Goal: Navigation & Orientation: Find specific page/section

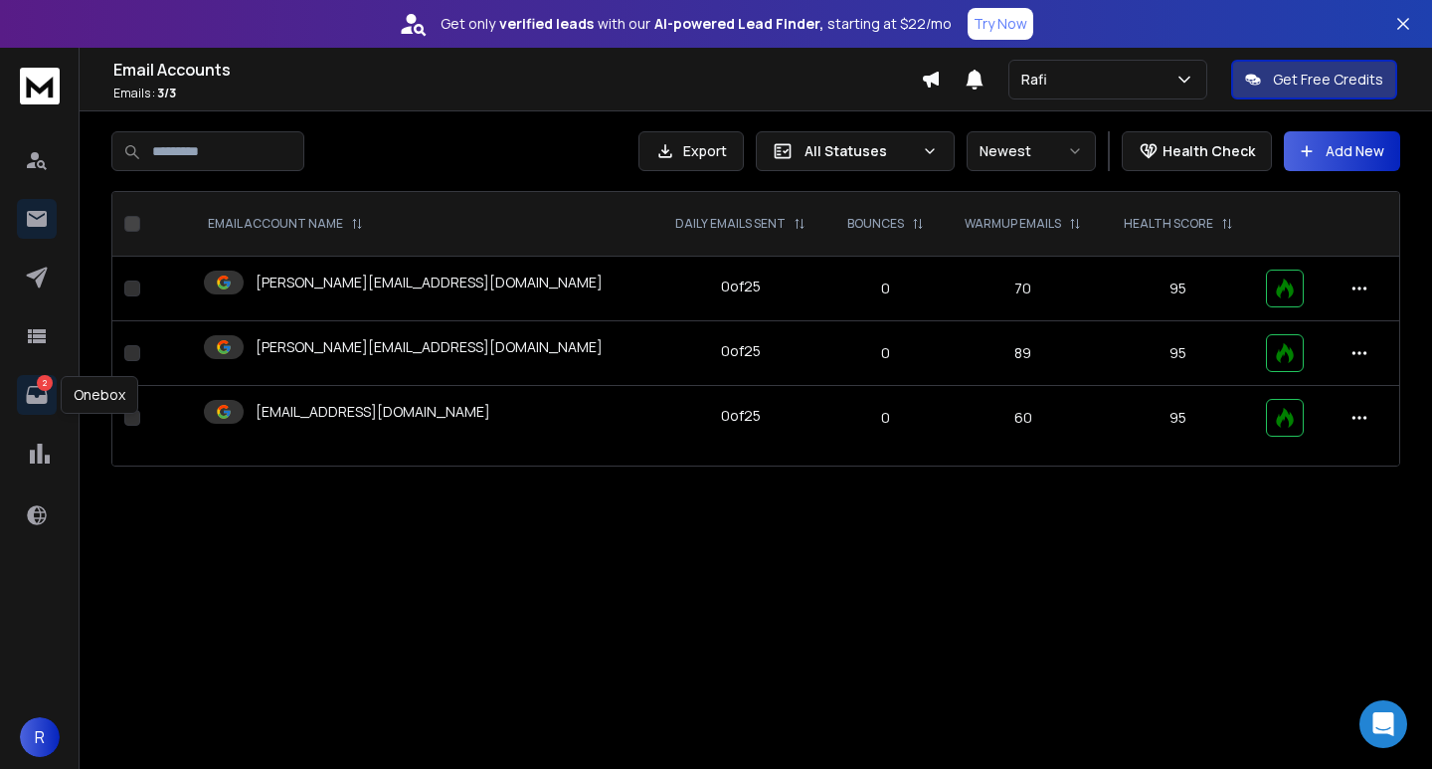
click at [40, 388] on p "2" at bounding box center [45, 383] width 16 height 16
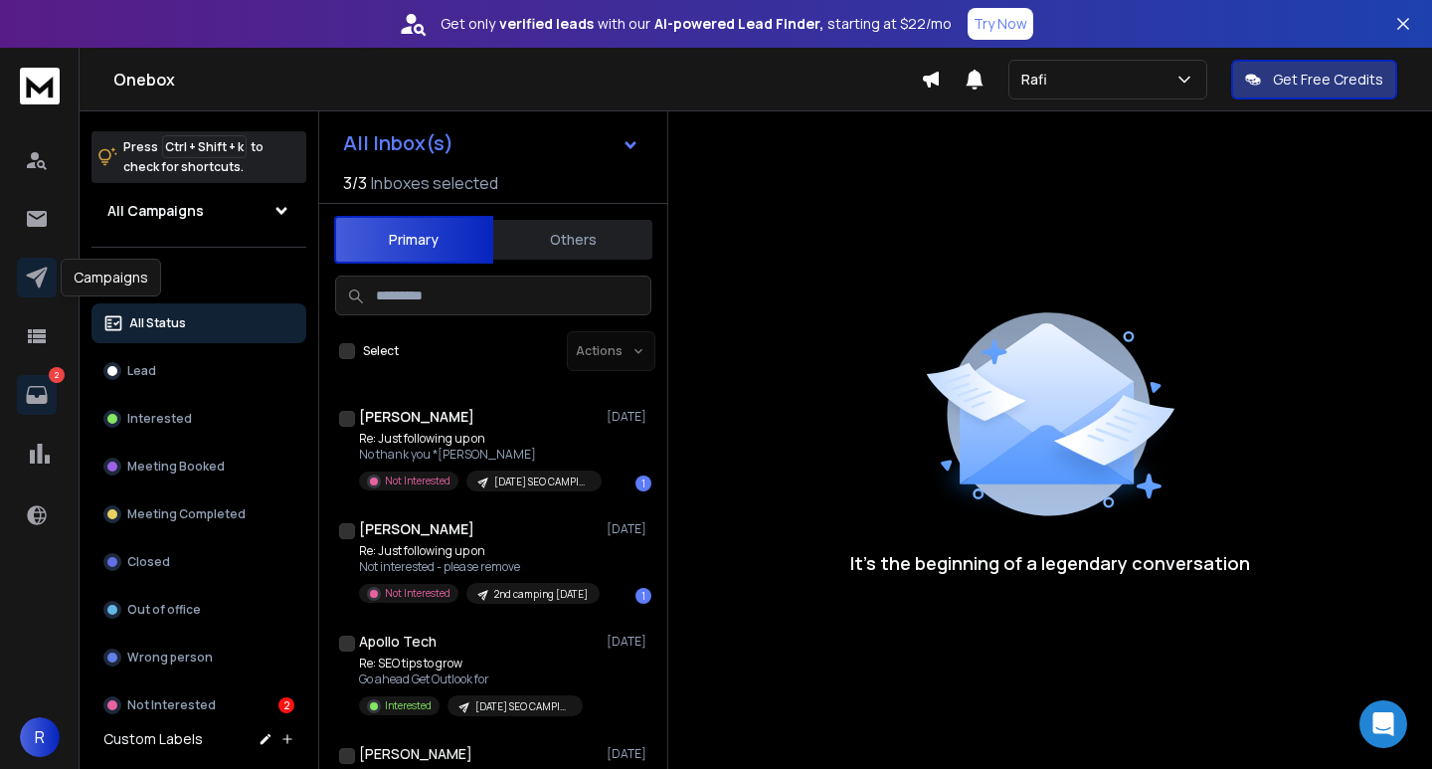
click at [47, 278] on icon at bounding box center [37, 278] width 24 height 24
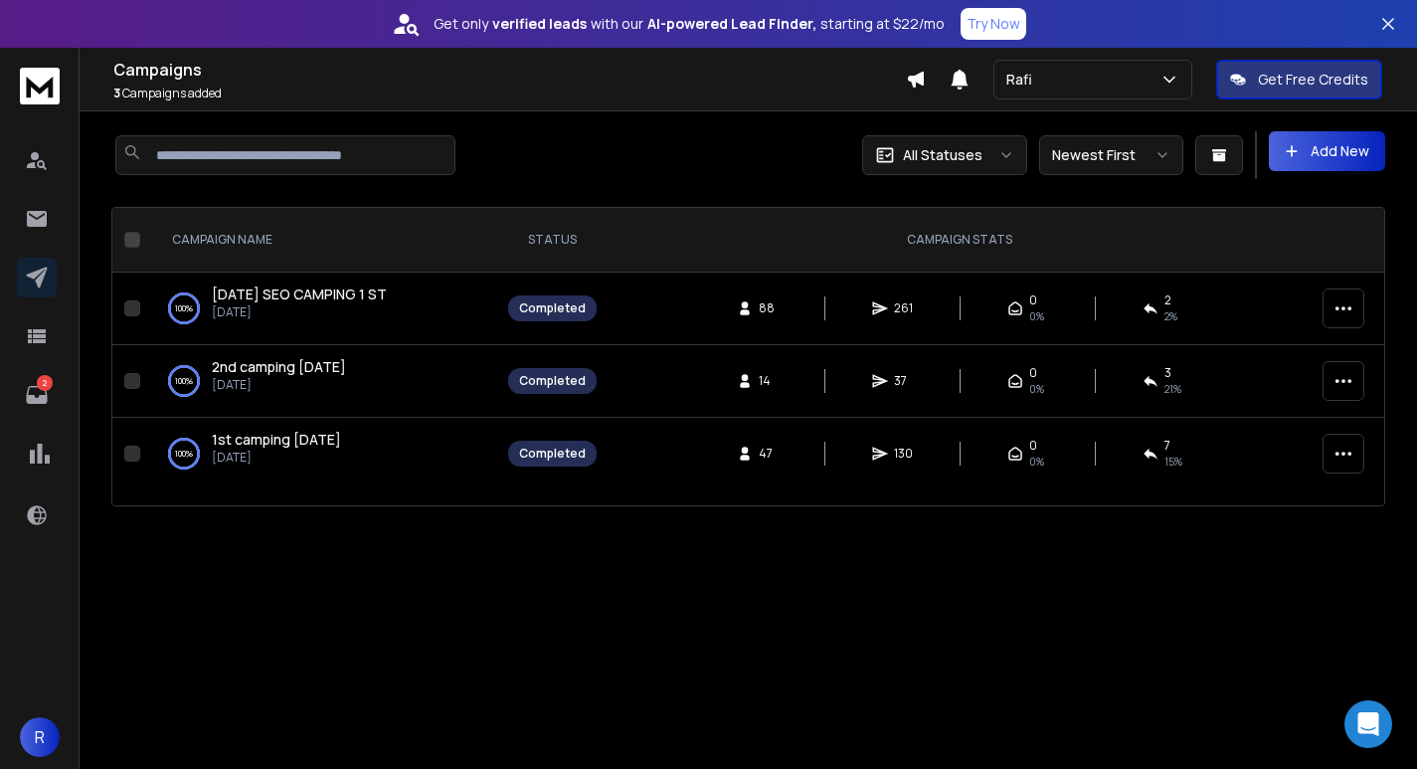
click at [707, 157] on div at bounding box center [429, 155] width 637 height 48
click at [38, 402] on icon at bounding box center [36, 395] width 21 height 18
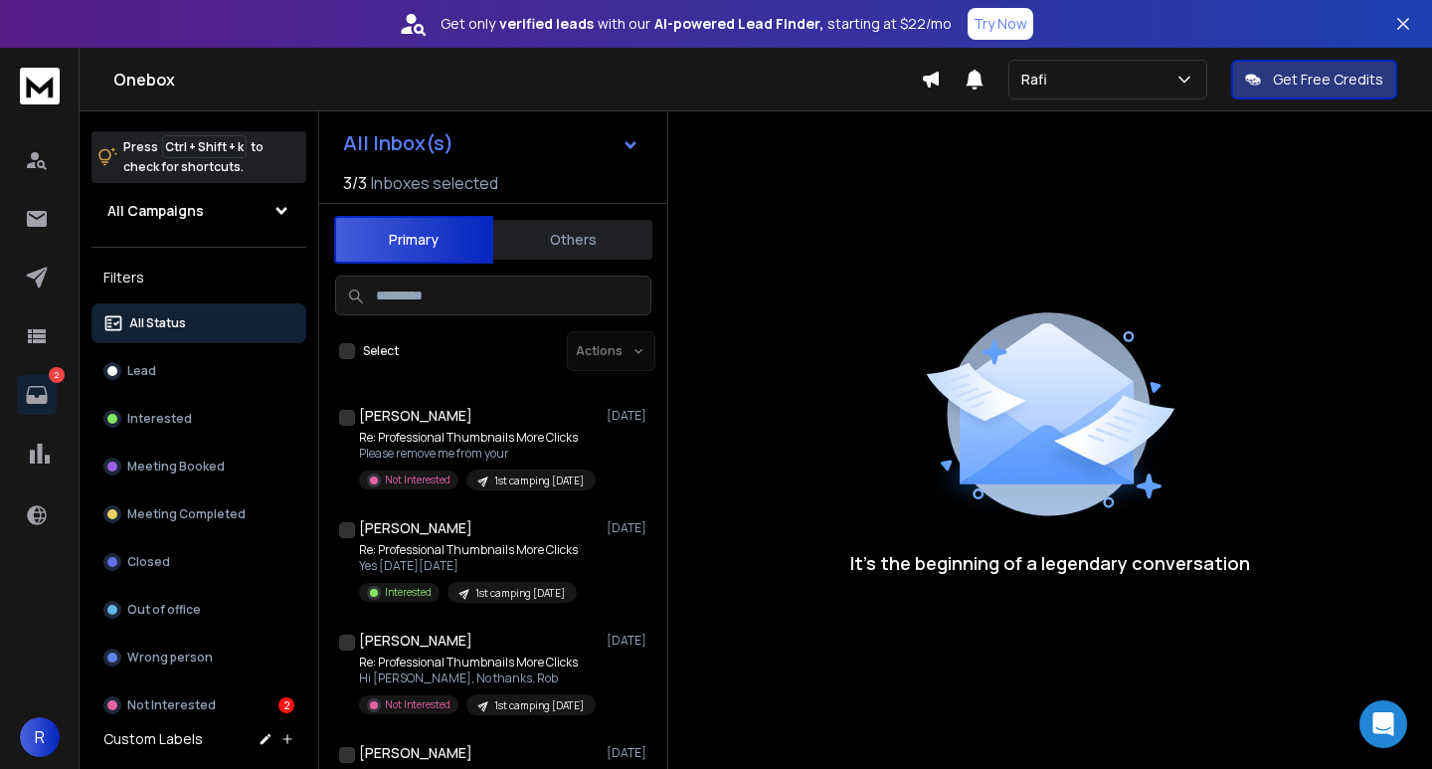
scroll to position [796, 0]
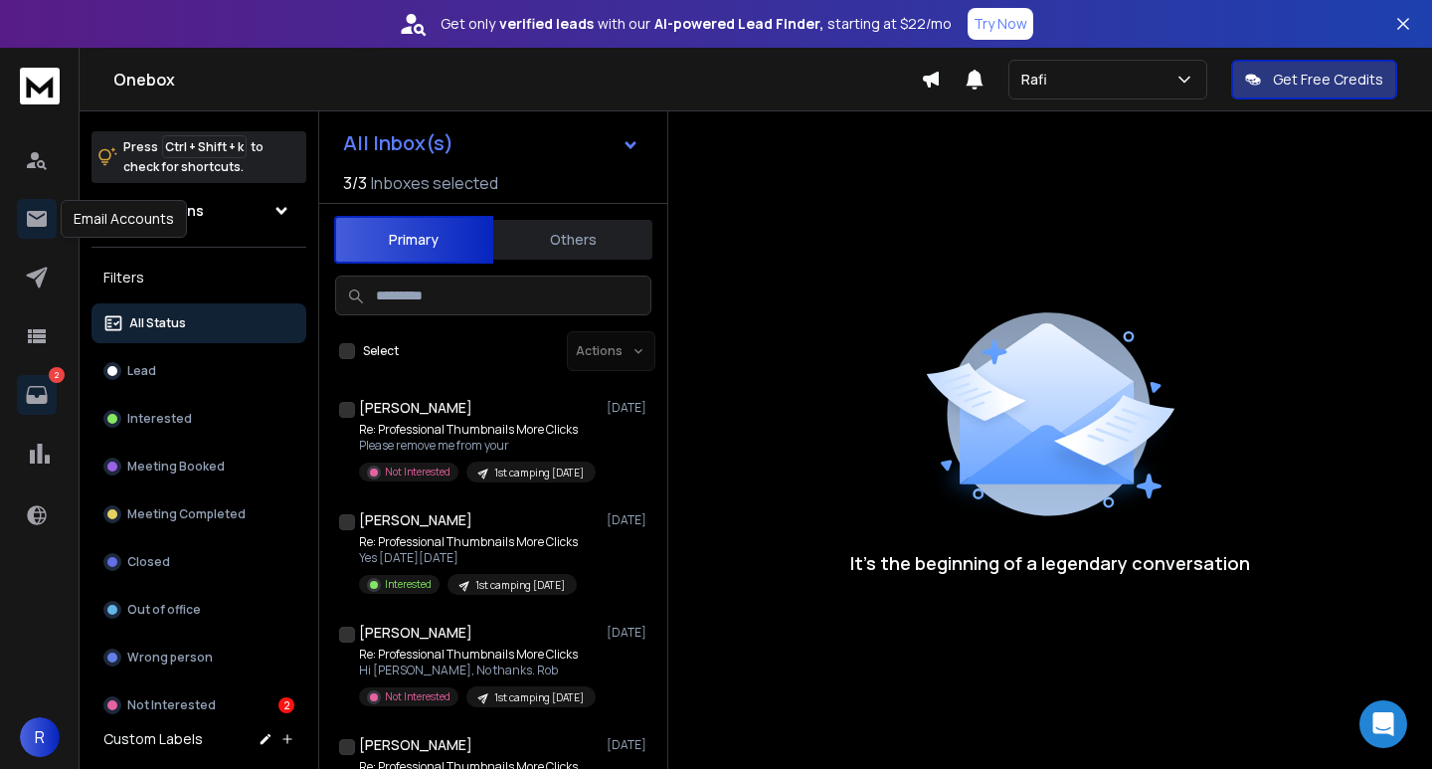
click at [48, 218] on icon at bounding box center [37, 219] width 24 height 24
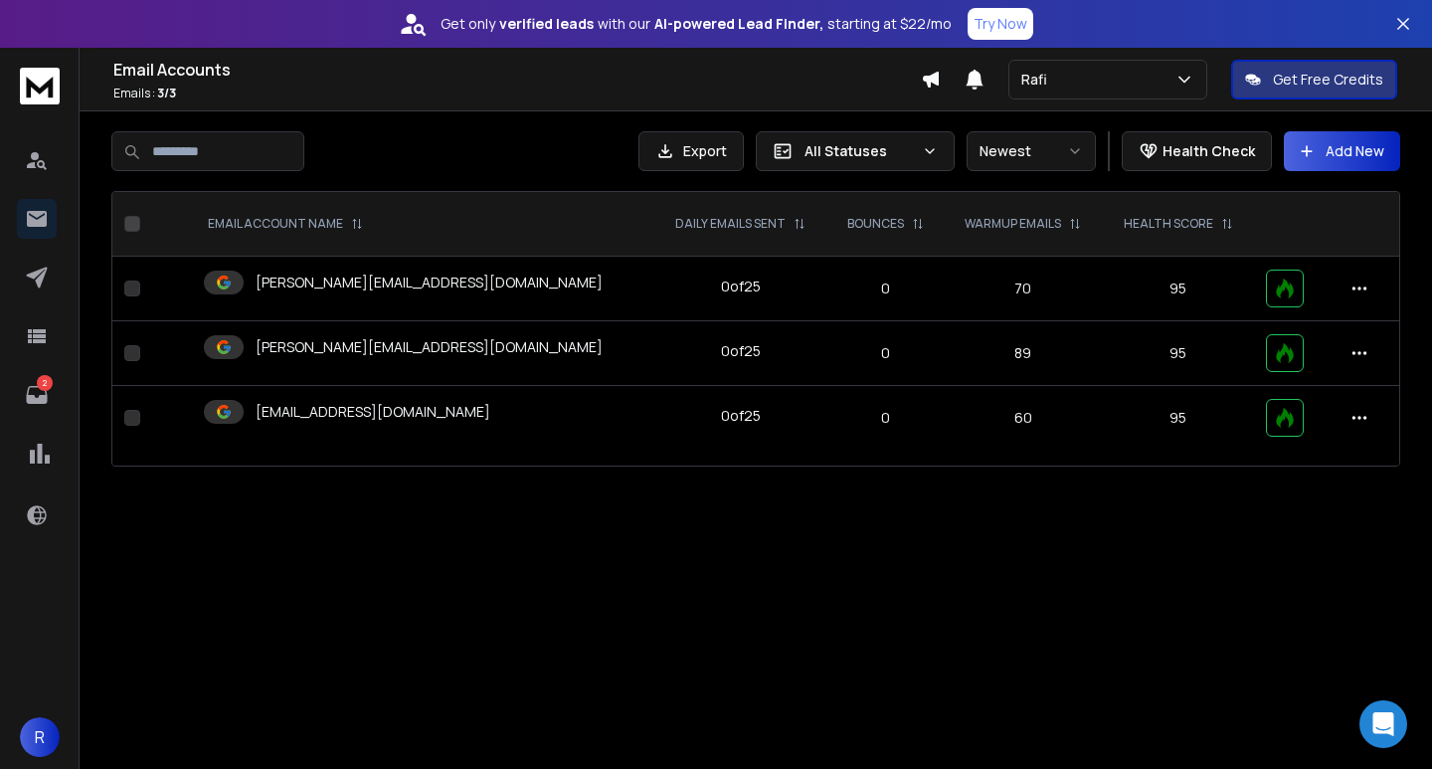
click at [487, 156] on div at bounding box center [368, 151] width 515 height 40
click at [425, 610] on div "Get only verified leads with our AI-powered Lead Finder, starting at $22/mo Try…" at bounding box center [716, 384] width 1432 height 769
click at [41, 402] on icon at bounding box center [36, 395] width 21 height 18
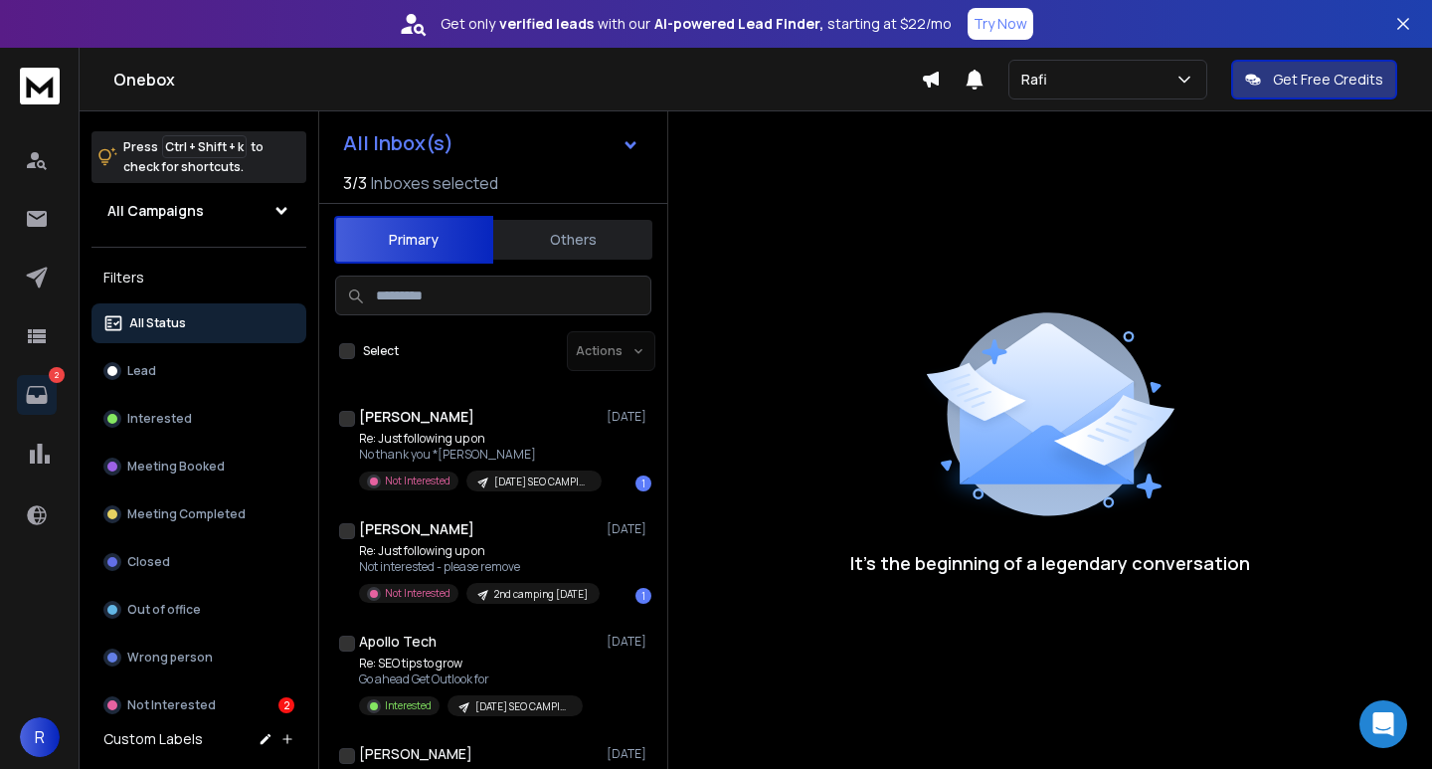
click at [466, 364] on div "Select Actions" at bounding box center [493, 347] width 348 height 48
click at [272, 205] on icon at bounding box center [281, 211] width 18 height 18
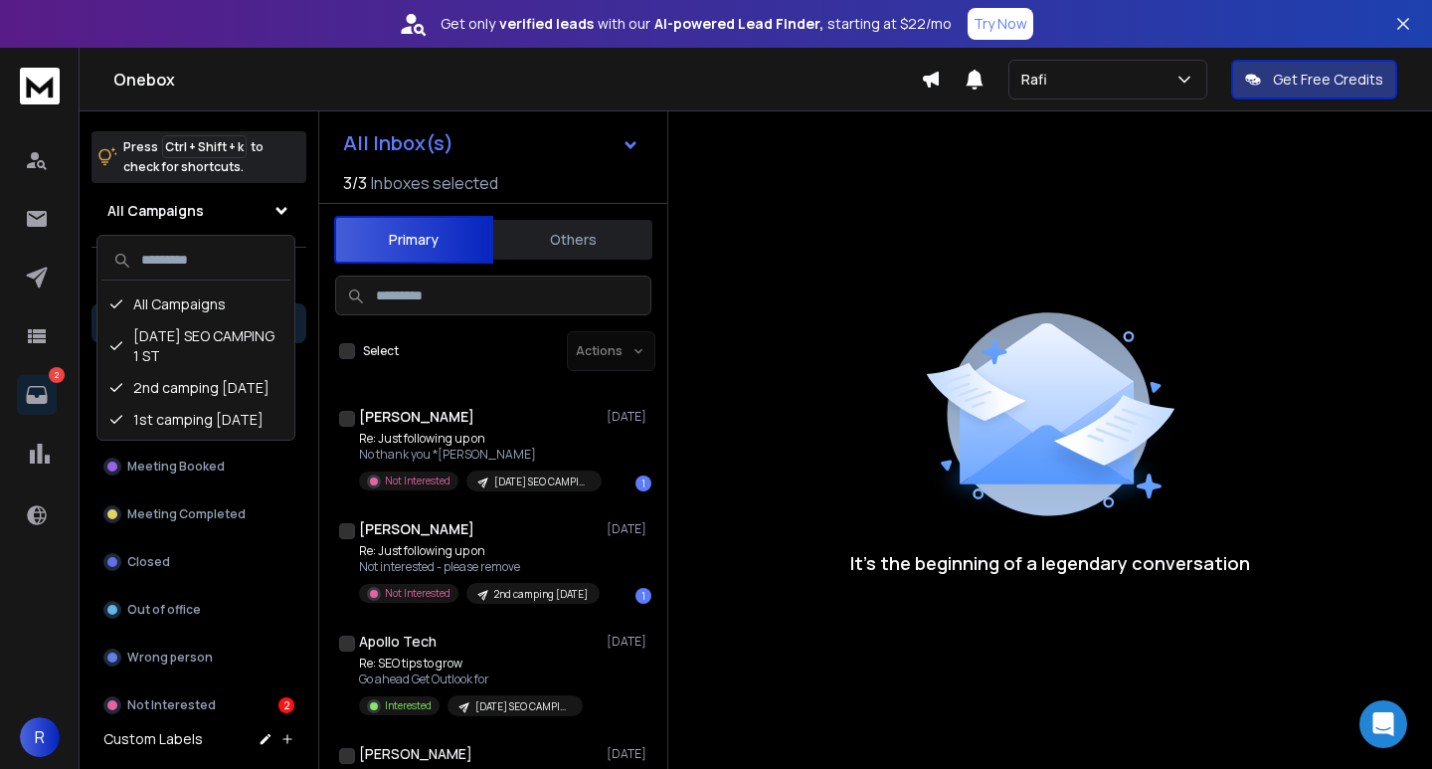
click at [262, 21] on div "Get only verified leads with our AI-powered Lead Finder, starting at $22/mo Try…" at bounding box center [716, 24] width 1432 height 48
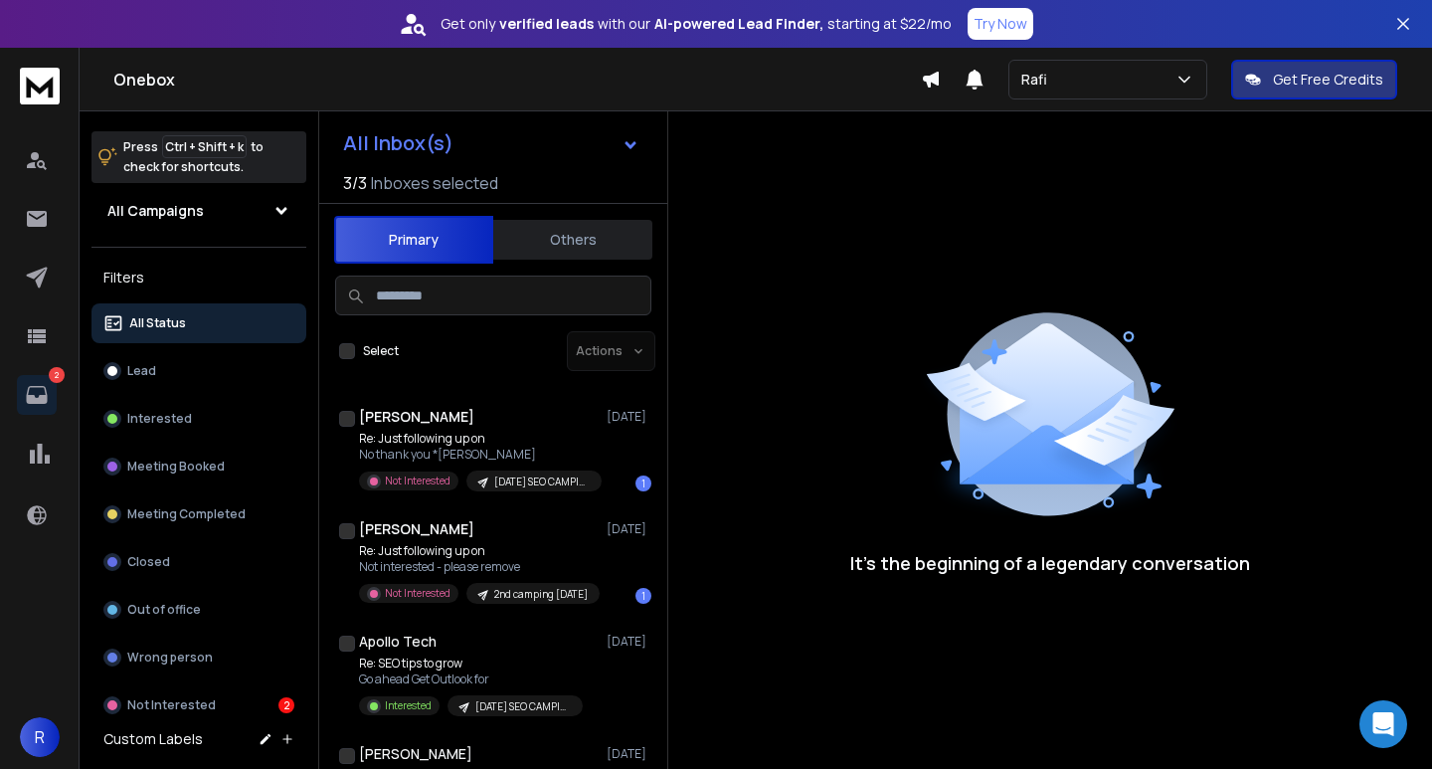
click at [1400, 24] on icon at bounding box center [1403, 24] width 18 height 18
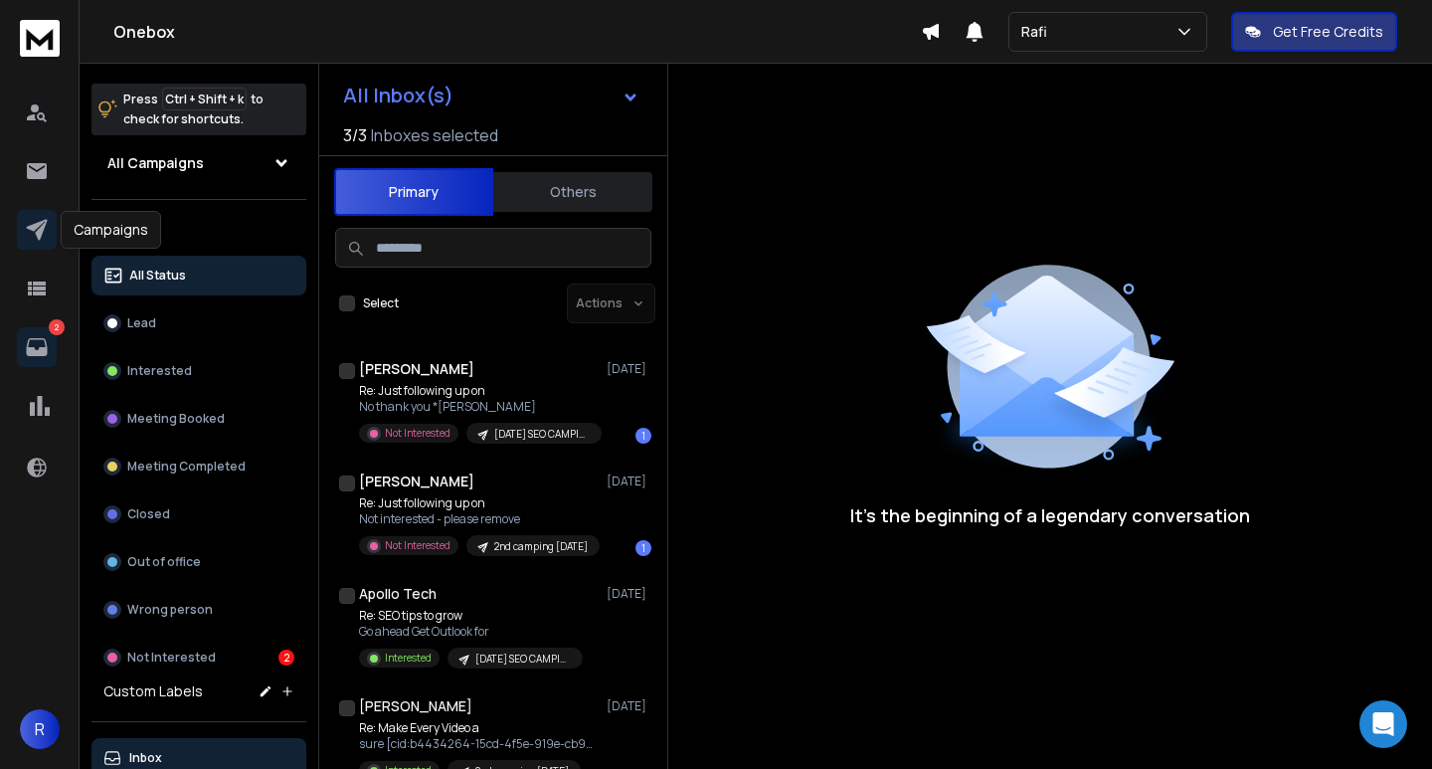
click at [44, 227] on icon at bounding box center [36, 229] width 21 height 21
